Goal: Task Accomplishment & Management: Use online tool/utility

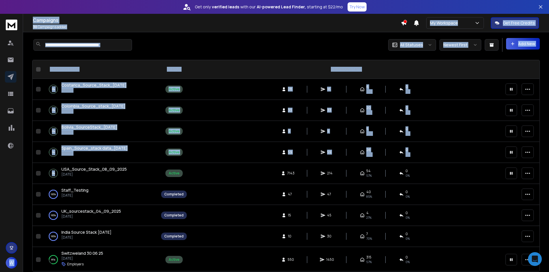
drag, startPoint x: 59, startPoint y: 165, endPoint x: 0, endPoint y: 211, distance: 74.6
click at [0, 217] on div "W Campaigns 30 Campaigns added My Workspace Get Free Credits Campaigns 30 Campa…" at bounding box center [274, 165] width 549 height 302
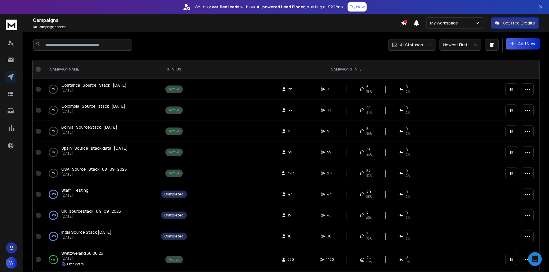
click at [4, 202] on div "W" at bounding box center [11, 144] width 23 height 261
click at [12, 76] on icon at bounding box center [10, 76] width 7 height 7
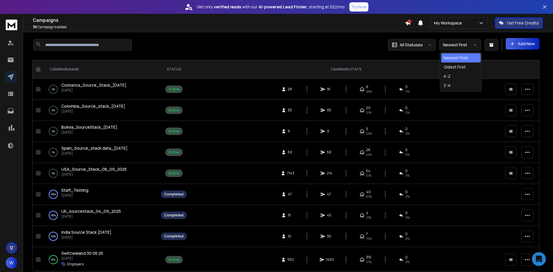
click at [473, 46] on icon "button" at bounding box center [475, 45] width 5 height 5
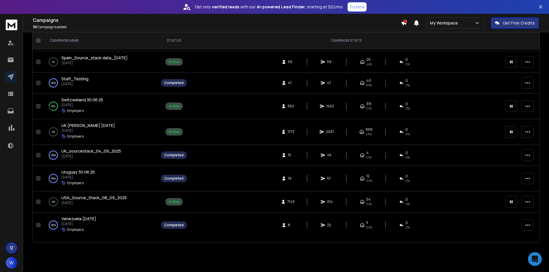
scroll to position [199, 0]
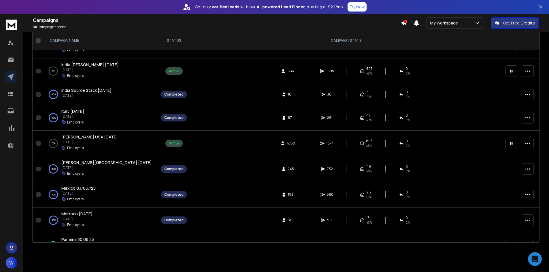
click at [10, 190] on div "W" at bounding box center [11, 144] width 23 height 261
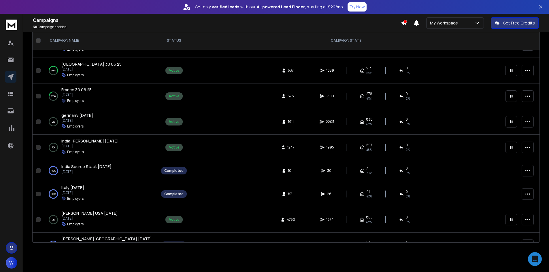
scroll to position [113, 0]
